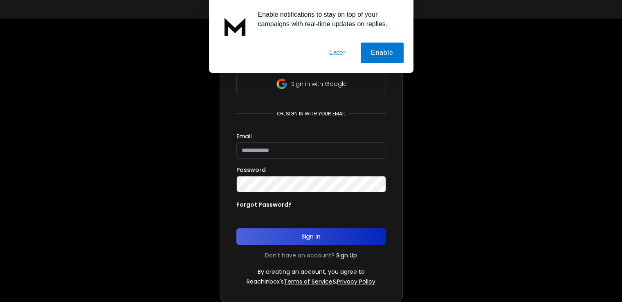
type input "**********"
click at [332, 54] on button "Later" at bounding box center [337, 52] width 37 height 20
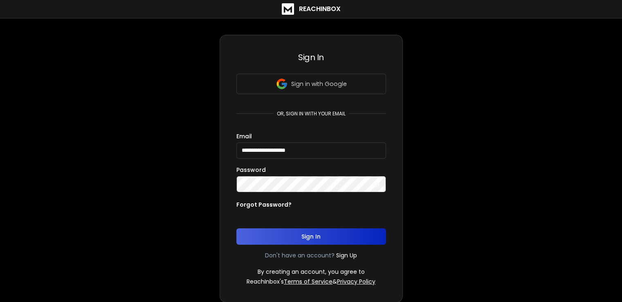
click at [300, 231] on button "Sign In" at bounding box center [311, 236] width 150 height 16
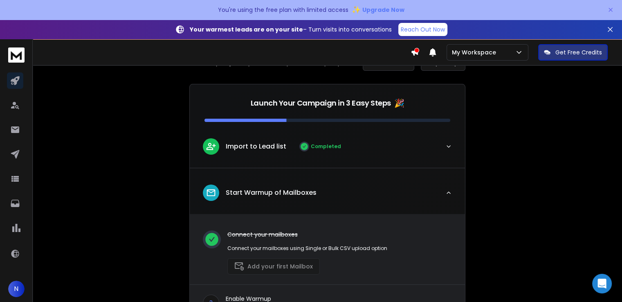
scroll to position [30, 0]
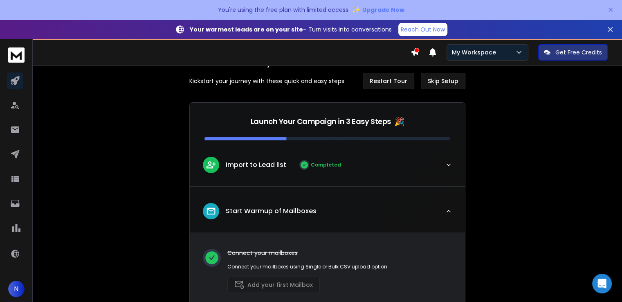
click at [488, 45] on button "My Workspace" at bounding box center [487, 52] width 82 height 16
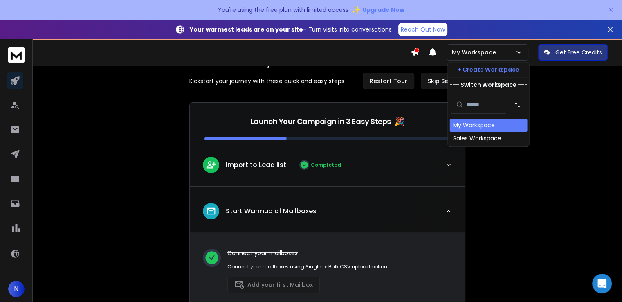
click at [121, 159] on div "Hello Nidarshan , Welcome to ReachInbox Kickstart your journey with these quick…" at bounding box center [327, 237] width 563 height 389
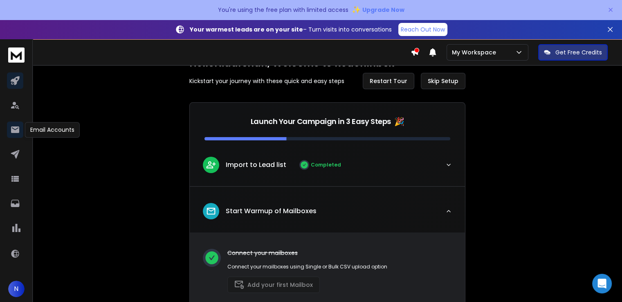
click at [14, 128] on icon at bounding box center [15, 129] width 8 height 7
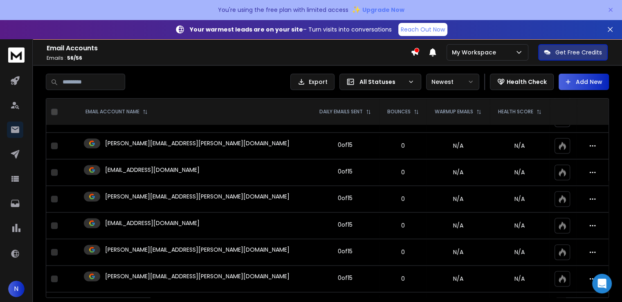
scroll to position [1317, 0]
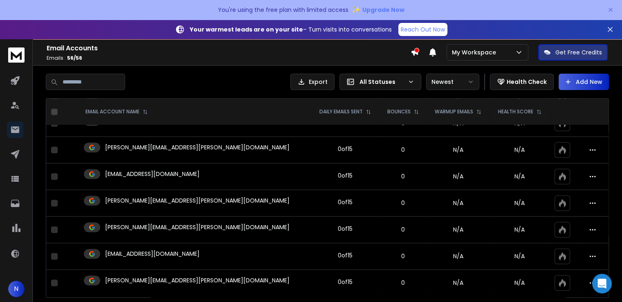
click at [54, 115] on th at bounding box center [62, 111] width 33 height 27
click at [54, 112] on button "Select this Page" at bounding box center [54, 111] width 7 height 7
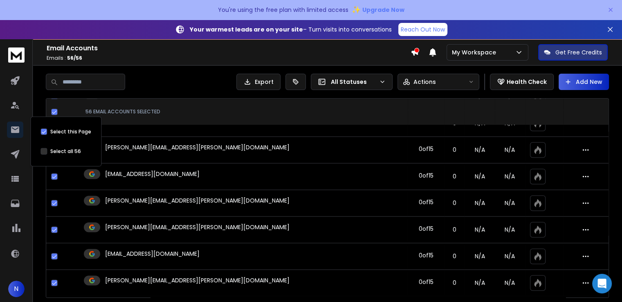
click at [178, 86] on div at bounding box center [139, 82] width 186 height 16
click at [52, 111] on button "Select this Page" at bounding box center [54, 111] width 7 height 7
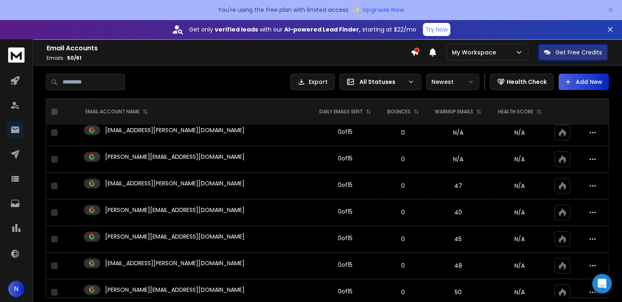
scroll to position [353, 0]
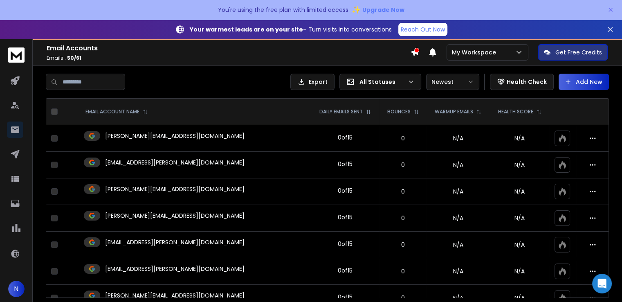
click at [229, 67] on div "Export All Statuses Newest Health Check Add New EMAIL ACCOUNT NAME DAILY EMAILS…" at bounding box center [327, 185] width 589 height 240
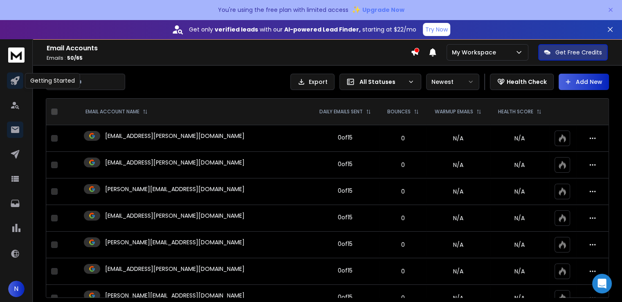
click at [10, 77] on icon at bounding box center [15, 81] width 10 height 10
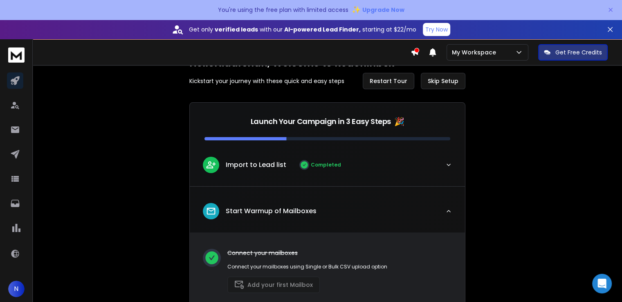
scroll to position [31, 0]
click at [447, 163] on icon "button" at bounding box center [448, 164] width 3 height 2
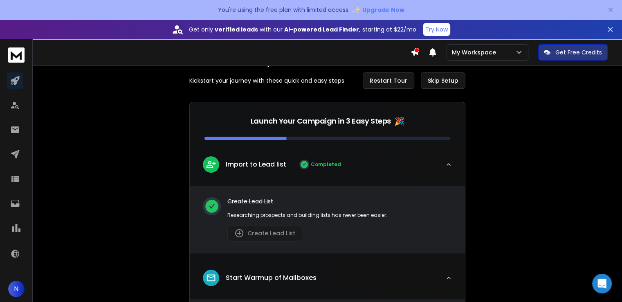
click at [446, 163] on icon "button" at bounding box center [448, 164] width 7 height 7
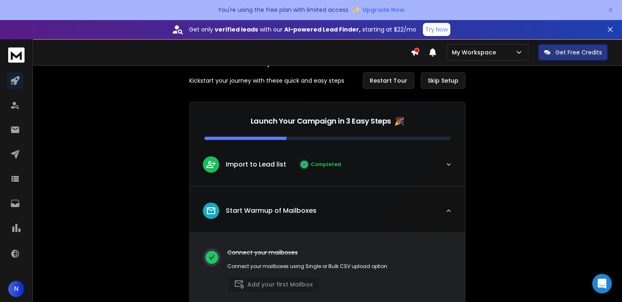
click at [451, 208] on icon "button" at bounding box center [448, 210] width 7 height 7
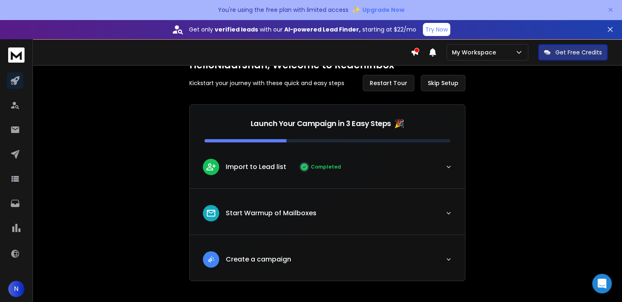
click at [451, 208] on button "Start Warmup of Mailboxes" at bounding box center [327, 216] width 275 height 36
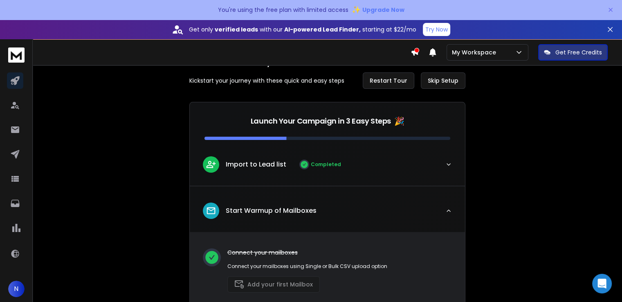
click at [260, 208] on p "Start Warmup of Mailboxes" at bounding box center [271, 211] width 91 height 10
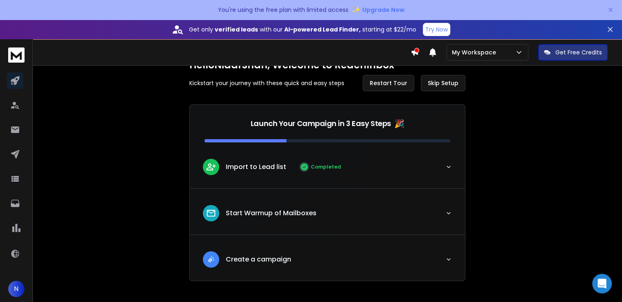
click at [260, 208] on p "Start Warmup of Mailboxes" at bounding box center [271, 213] width 91 height 10
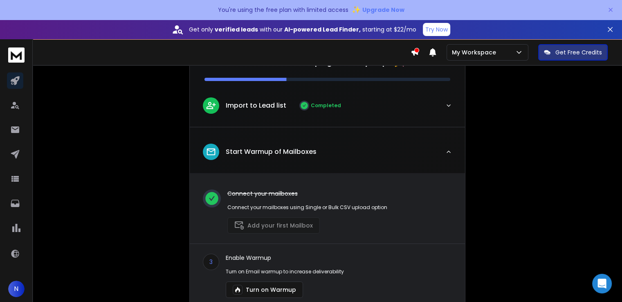
scroll to position [169, 0]
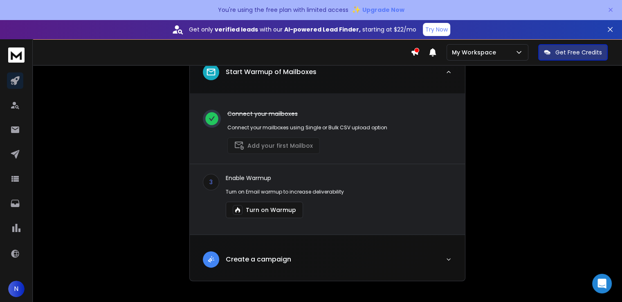
click at [255, 174] on p "Enable Warmup" at bounding box center [285, 178] width 118 height 8
click at [10, 134] on link at bounding box center [15, 129] width 16 height 16
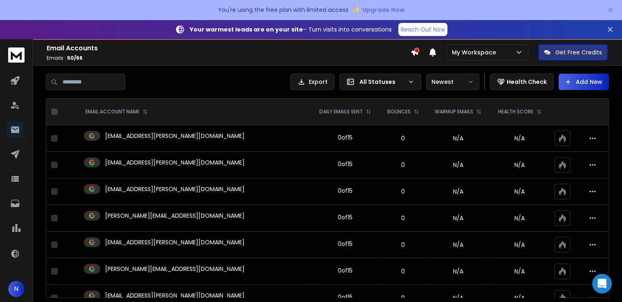
click at [181, 78] on div at bounding box center [165, 82] width 239 height 16
click at [53, 112] on button "Select this Page" at bounding box center [54, 111] width 7 height 7
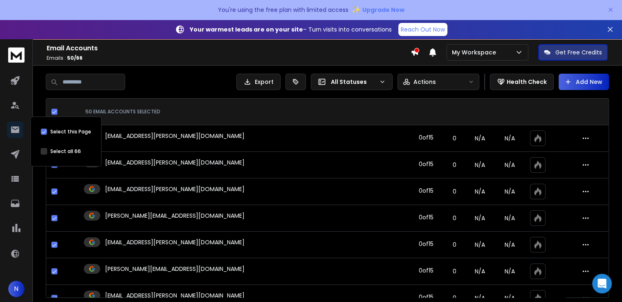
click at [65, 151] on label "Select all 66" at bounding box center [65, 151] width 31 height 7
click at [41, 150] on button "Select this Page" at bounding box center [43, 151] width 7 height 7
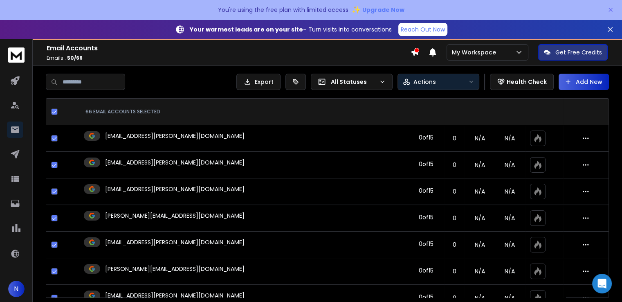
click at [467, 79] on button "Actions" at bounding box center [438, 82] width 82 height 16
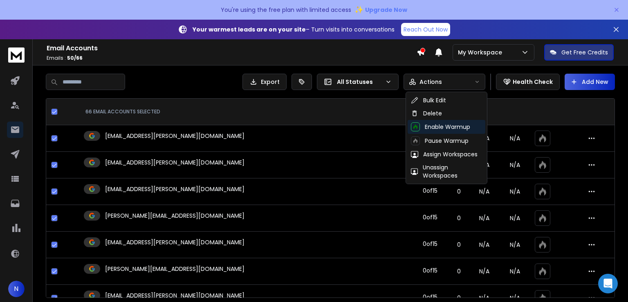
click at [441, 129] on div "Enable Warmup" at bounding box center [440, 126] width 59 height 9
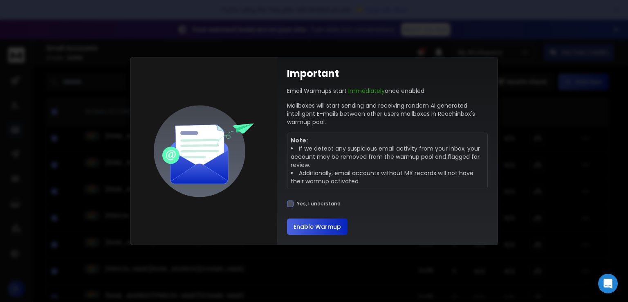
click at [290, 204] on button "Yes, I understand" at bounding box center [290, 203] width 7 height 7
click at [303, 225] on button "Enable Warmup" at bounding box center [317, 226] width 60 height 16
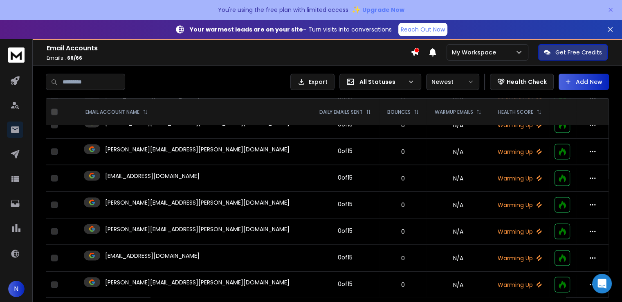
scroll to position [1581, 0]
